Goal: Navigation & Orientation: Find specific page/section

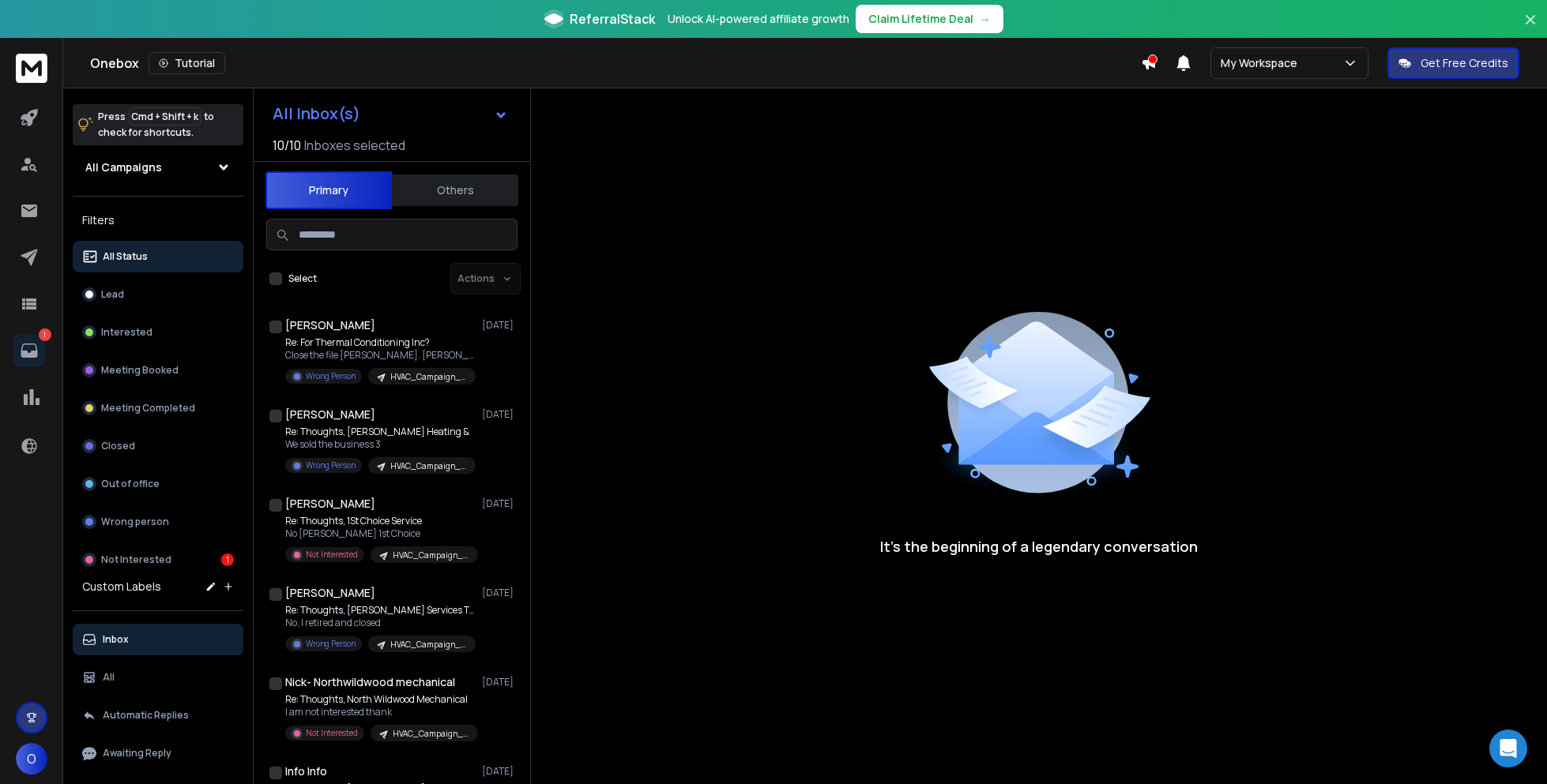
scroll to position [286, 0]
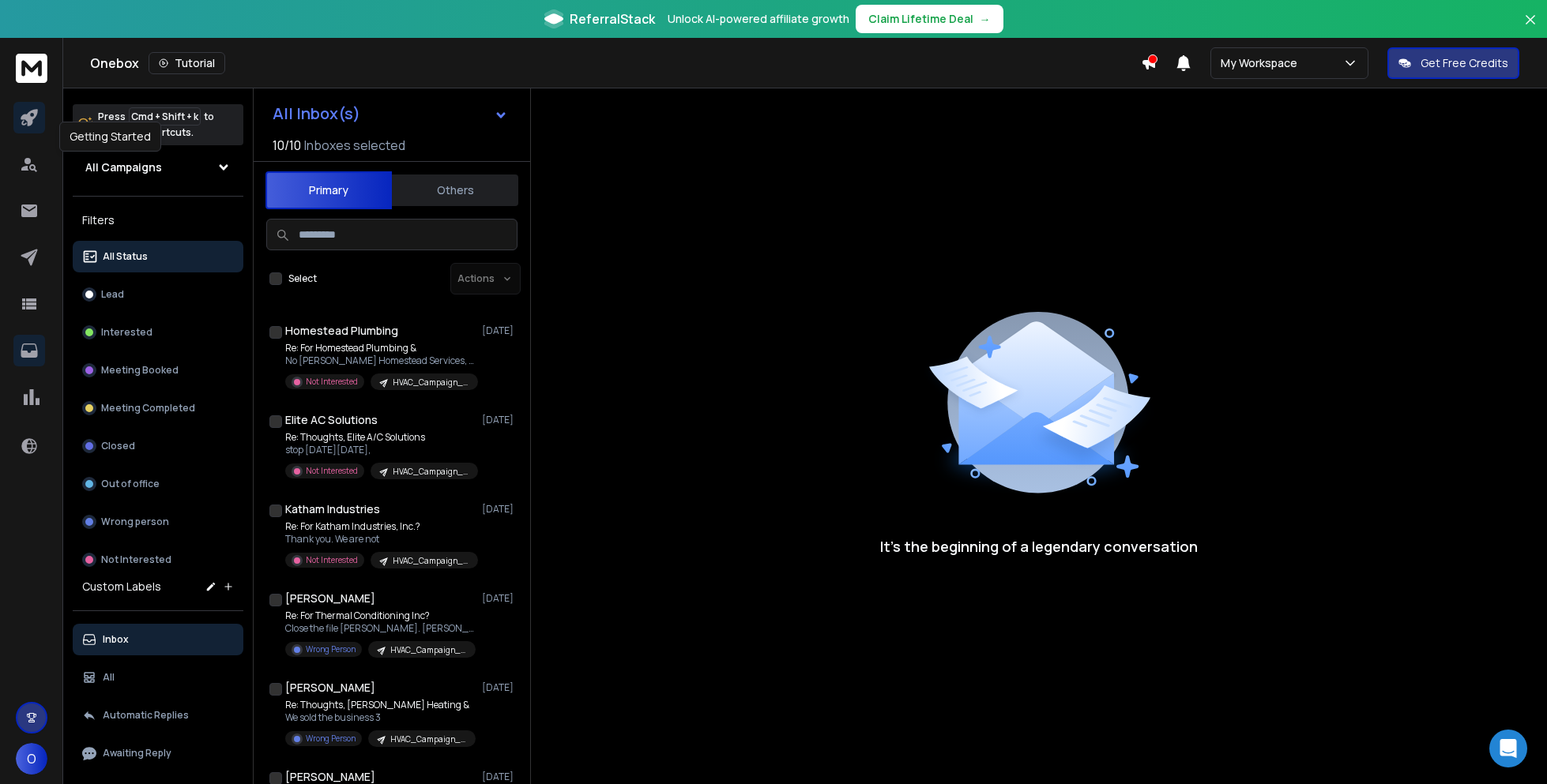
click at [38, 127] on icon at bounding box center [30, 118] width 19 height 19
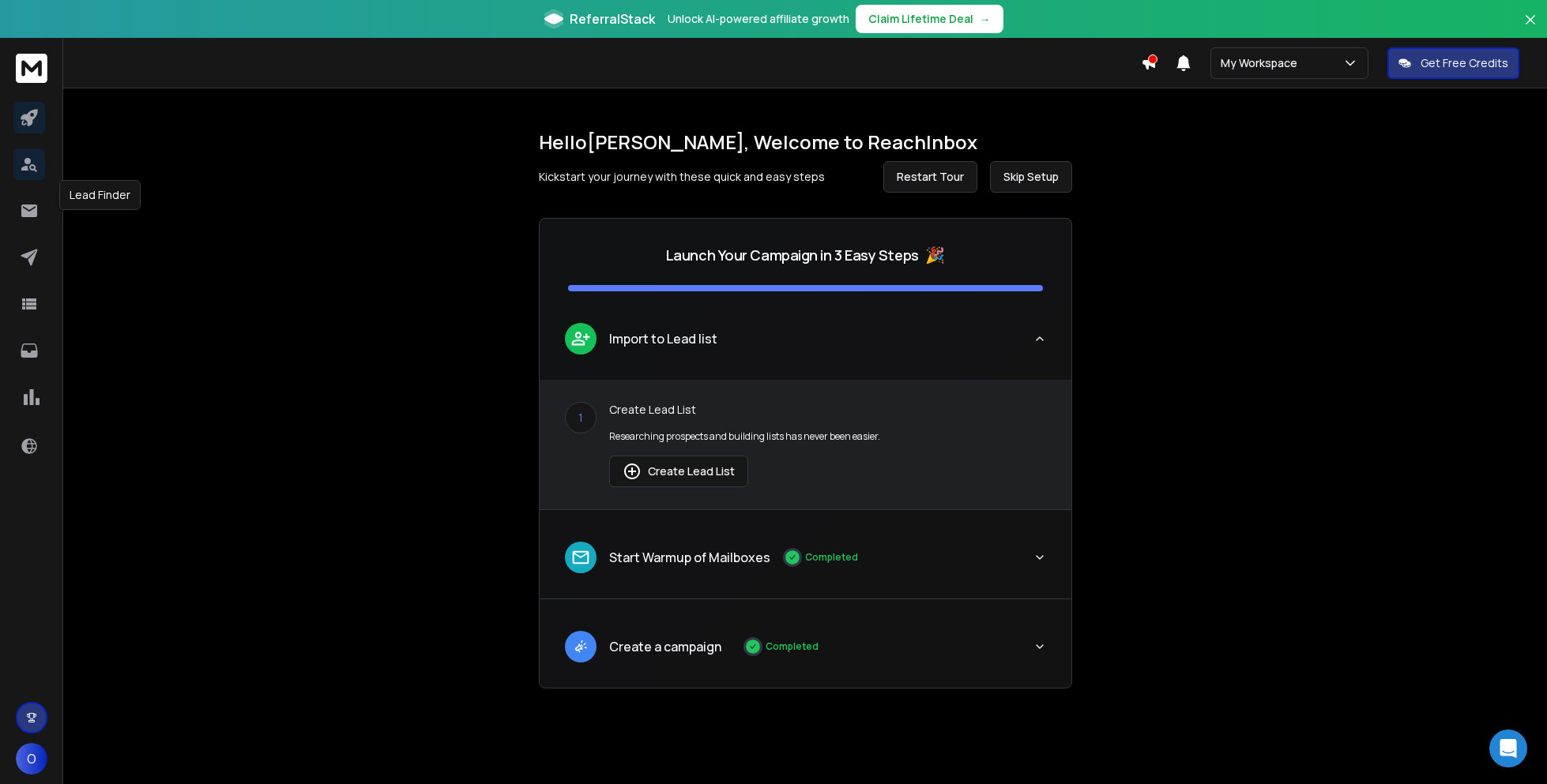
click at [38, 173] on icon at bounding box center [30, 165] width 19 height 19
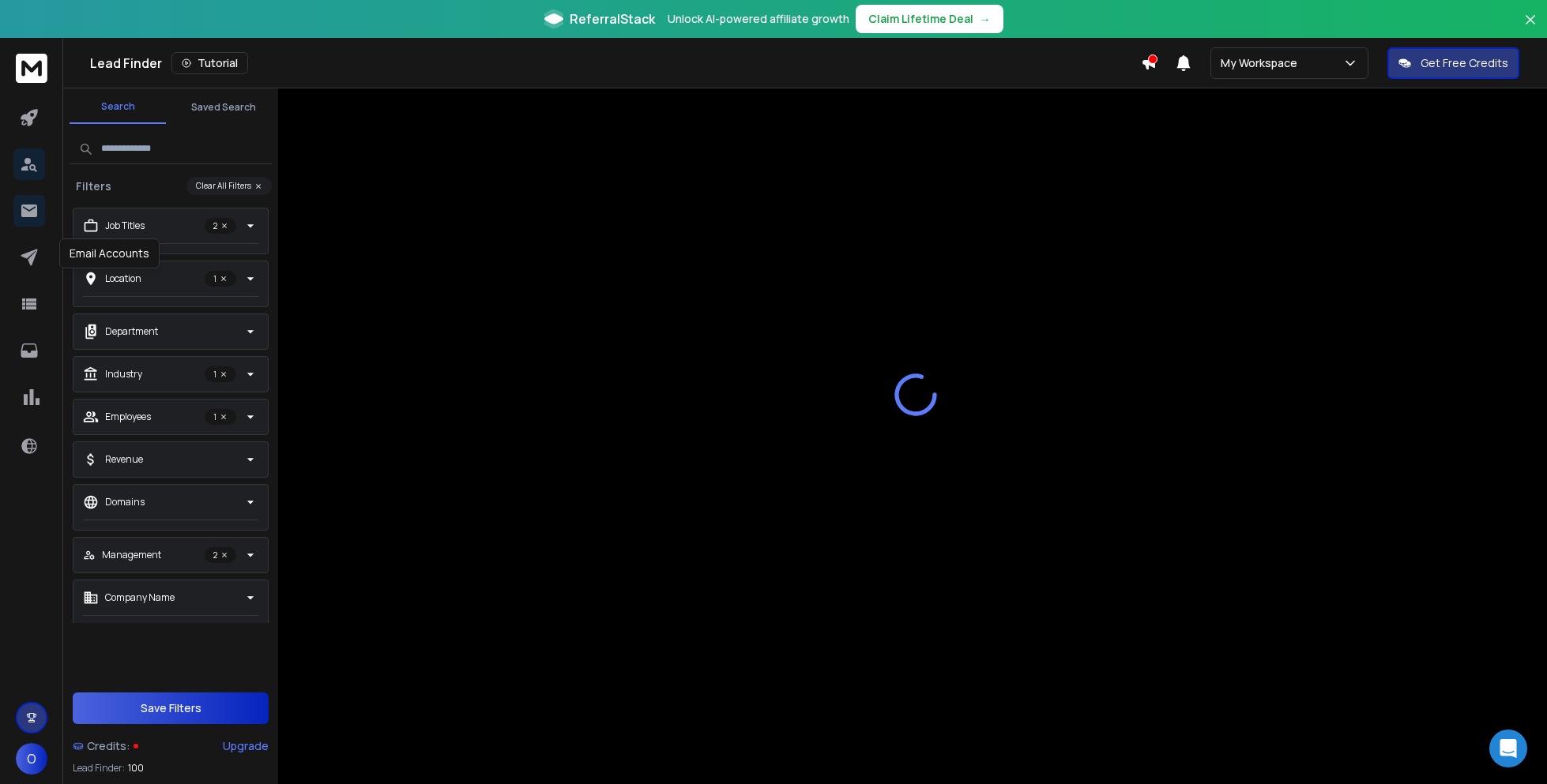
click at [37, 217] on icon at bounding box center [29, 211] width 16 height 13
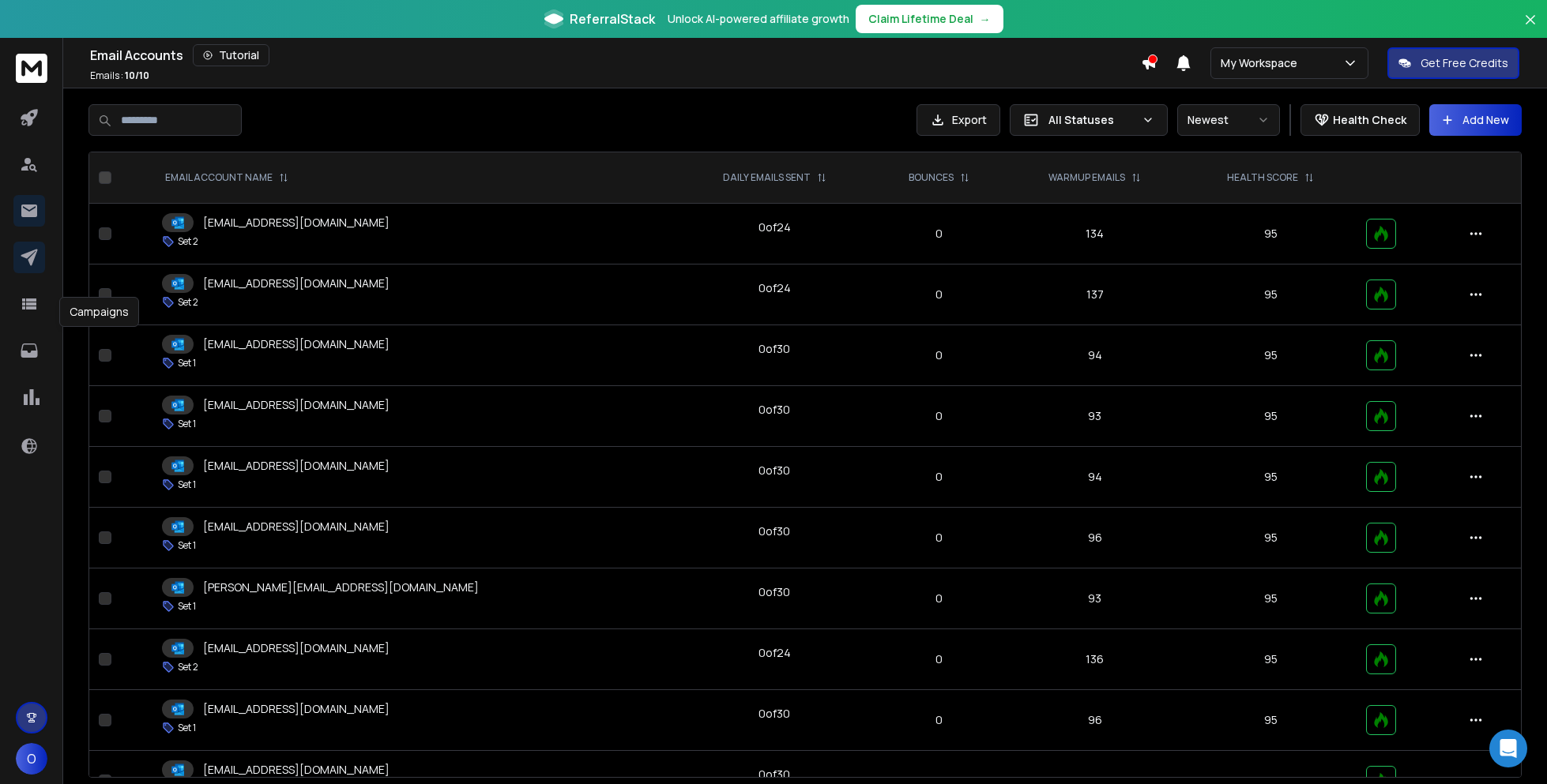
click at [45, 274] on link at bounding box center [29, 257] width 31 height 31
